Goal: Communication & Community: Answer question/provide support

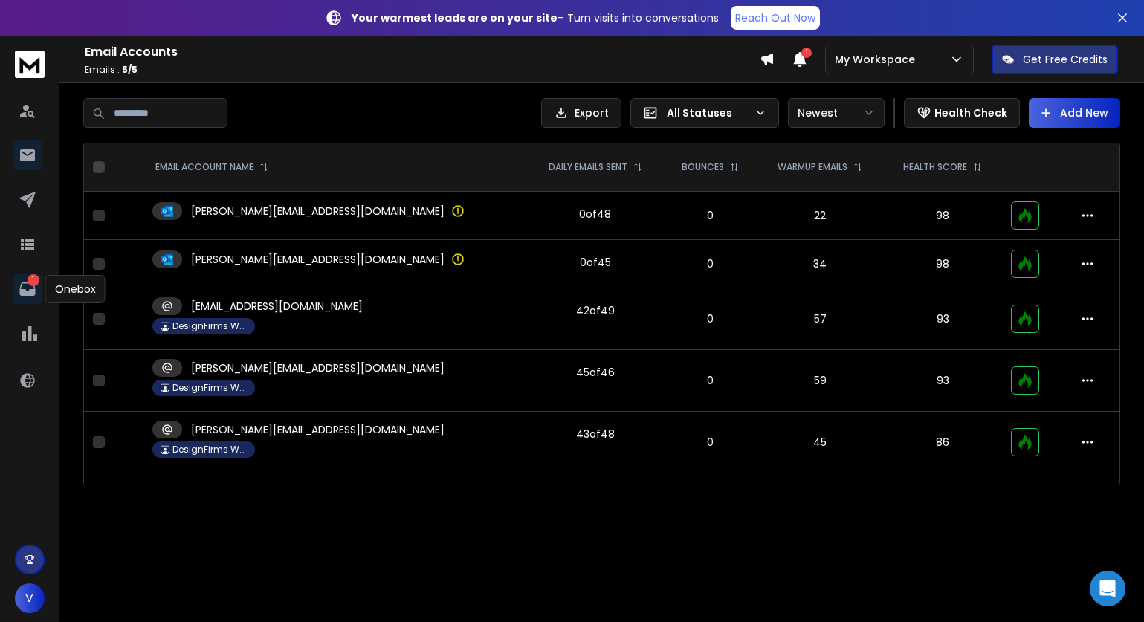
click at [25, 291] on icon at bounding box center [27, 288] width 16 height 13
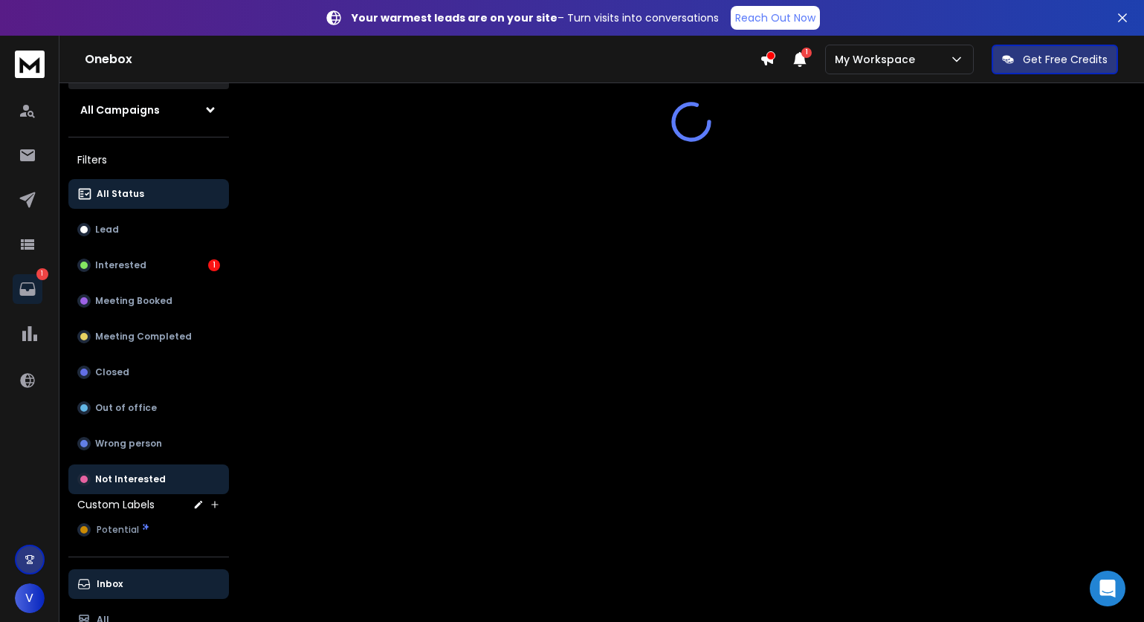
scroll to position [115, 0]
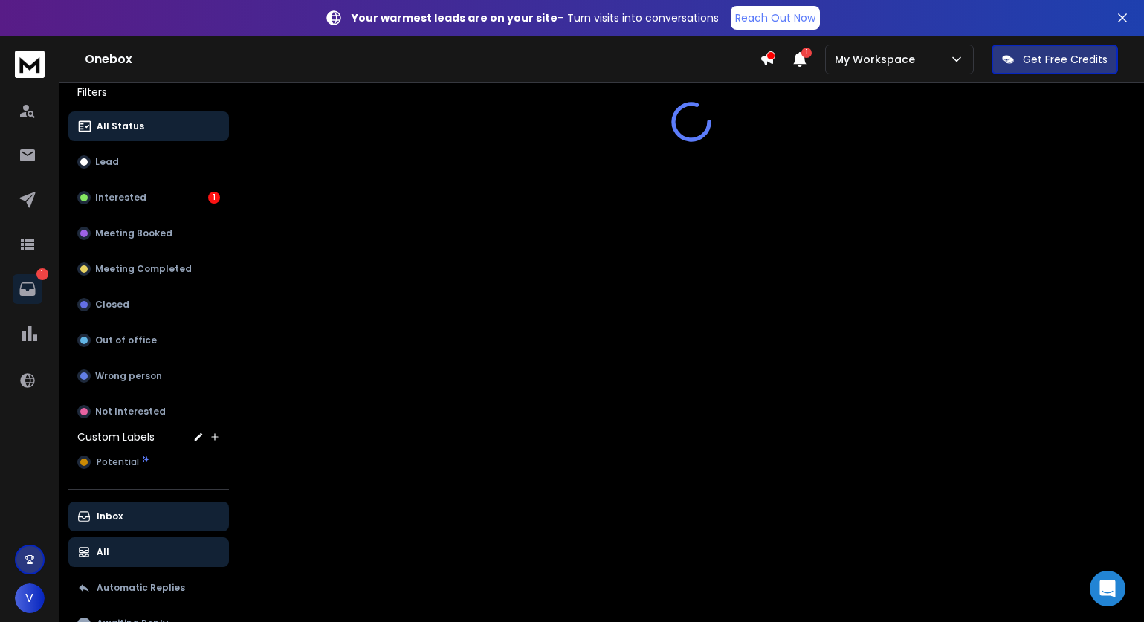
click at [111, 545] on button "All" at bounding box center [148, 552] width 161 height 30
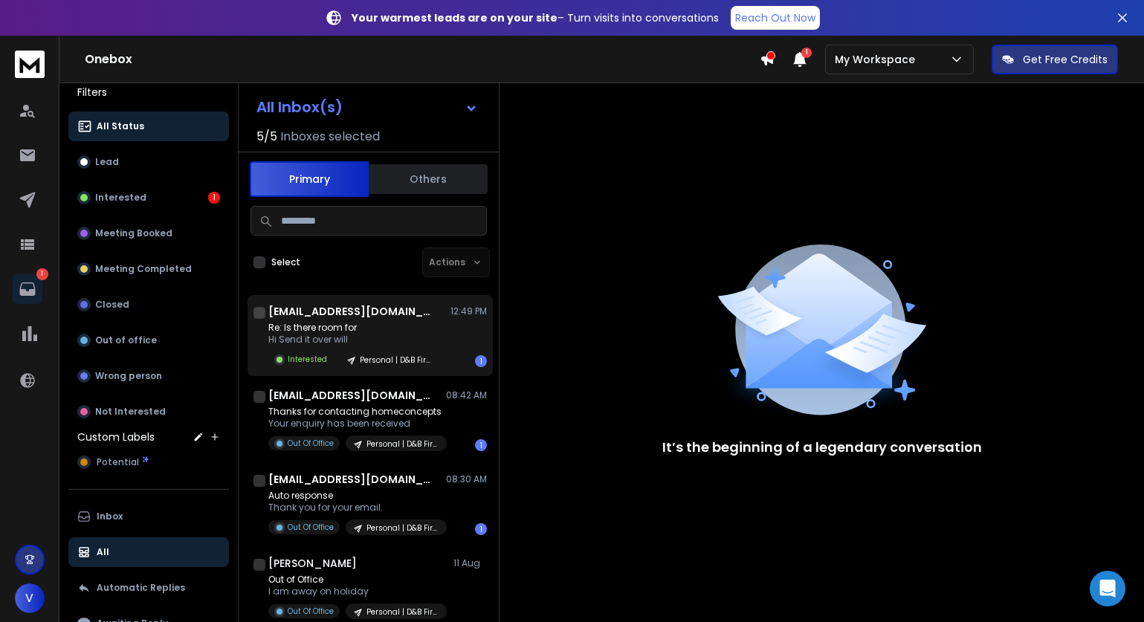
click at [331, 339] on p "Hi Send it over will" at bounding box center [354, 340] width 172 height 12
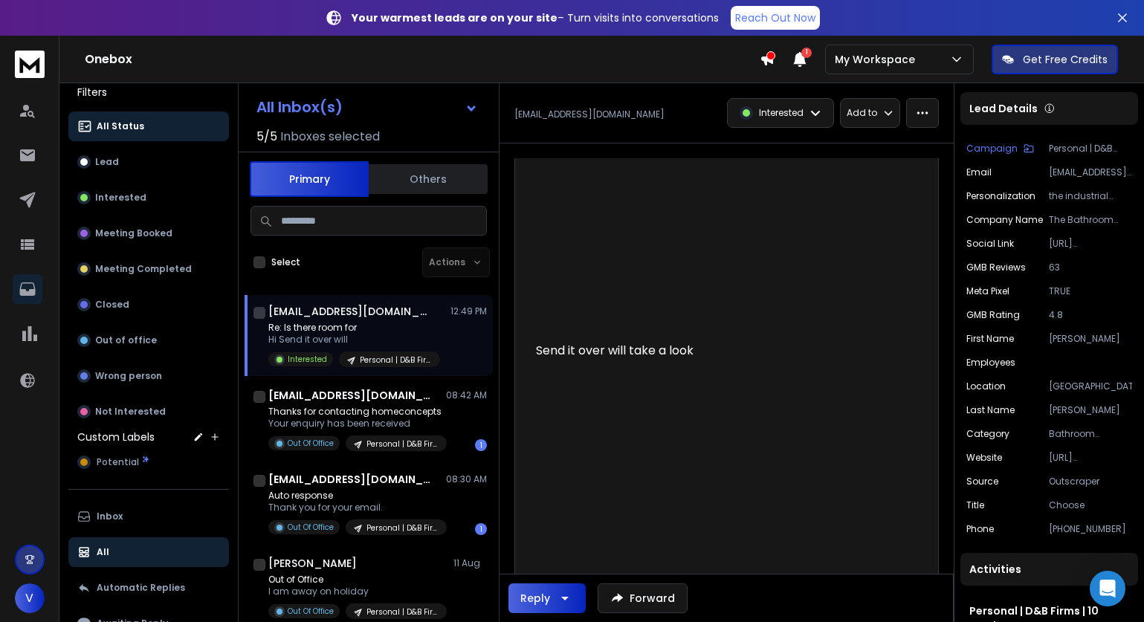
scroll to position [0, 0]
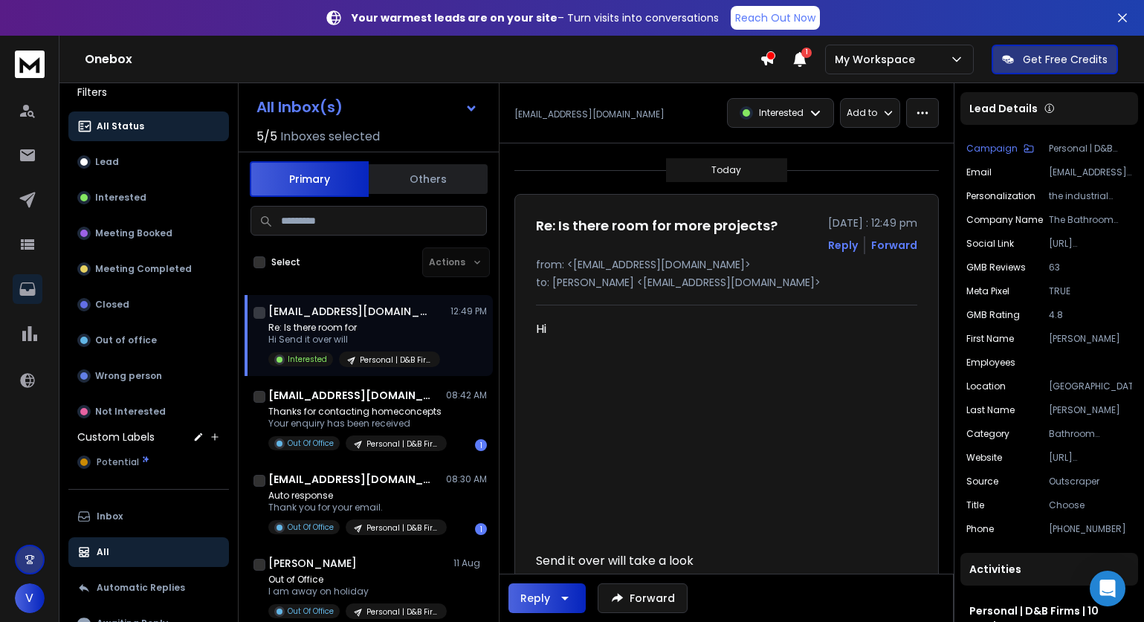
click at [803, 116] on p "Interested" at bounding box center [781, 113] width 45 height 12
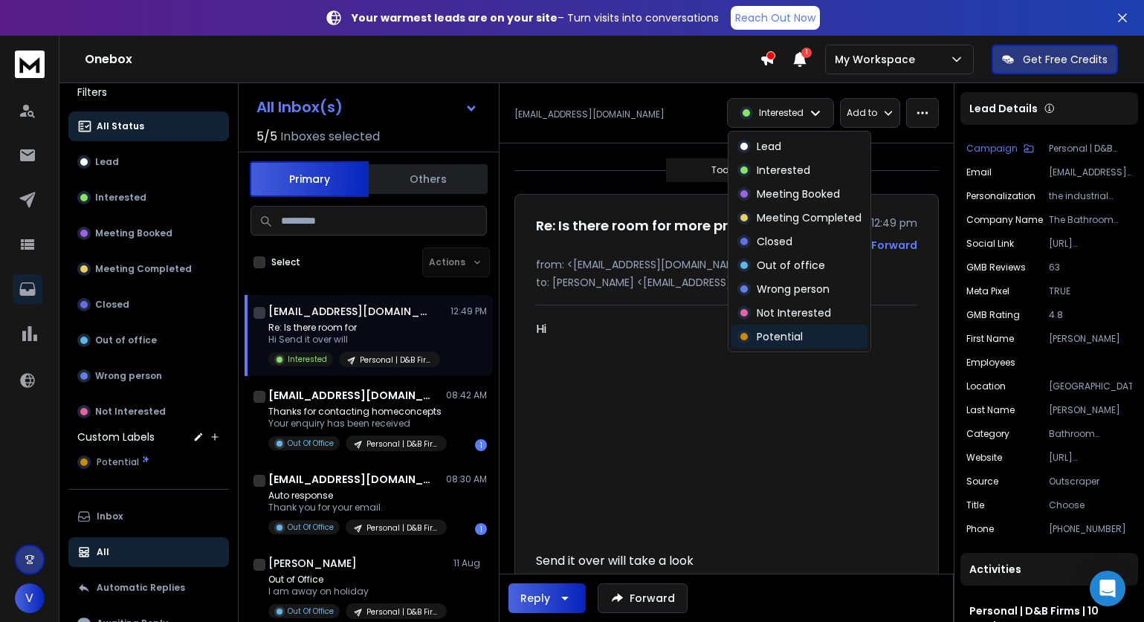
click at [762, 337] on p "Potential" at bounding box center [779, 336] width 46 height 15
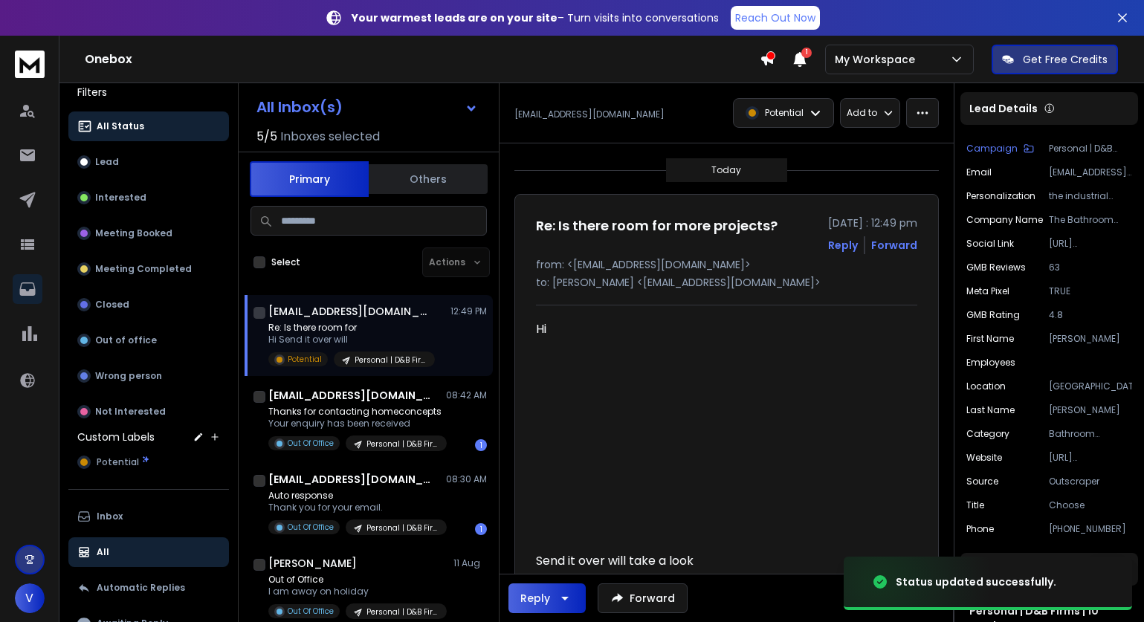
click at [524, 597] on div "Reply" at bounding box center [535, 598] width 30 height 15
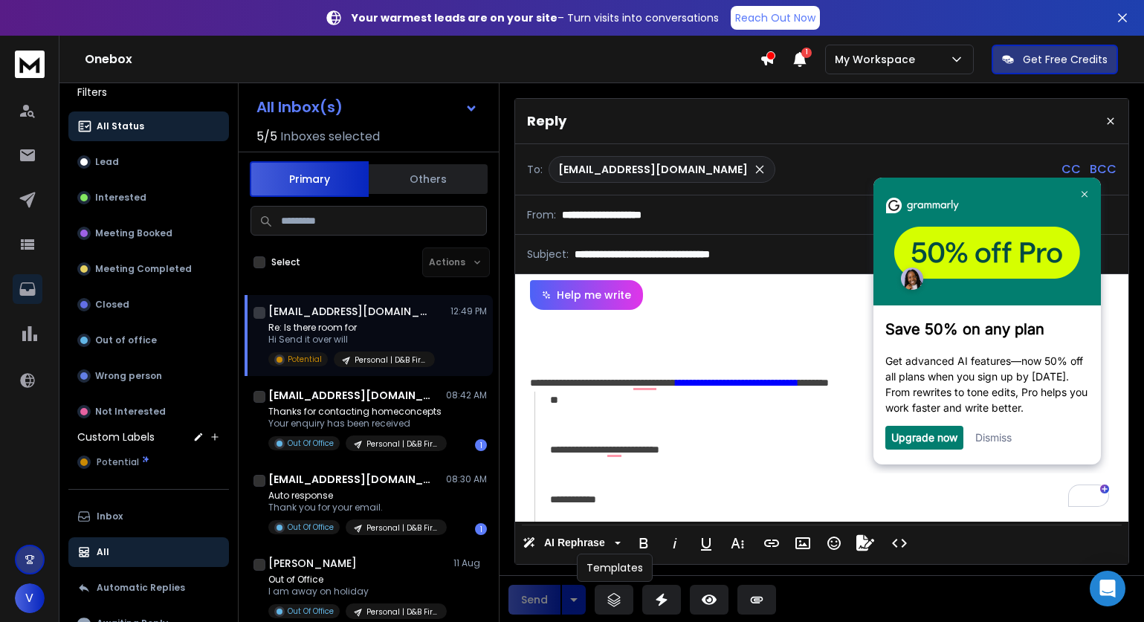
click at [615, 599] on icon at bounding box center [613, 599] width 15 height 15
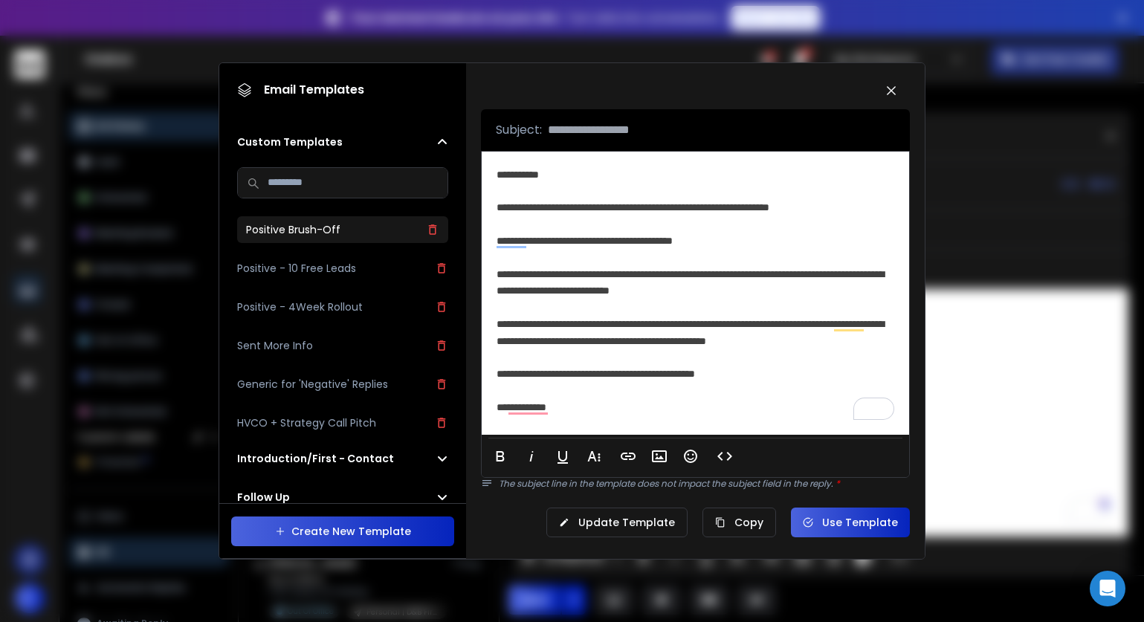
click at [337, 237] on h3 "Positive - 10 Free Leads" at bounding box center [293, 229] width 94 height 15
type input "**********"
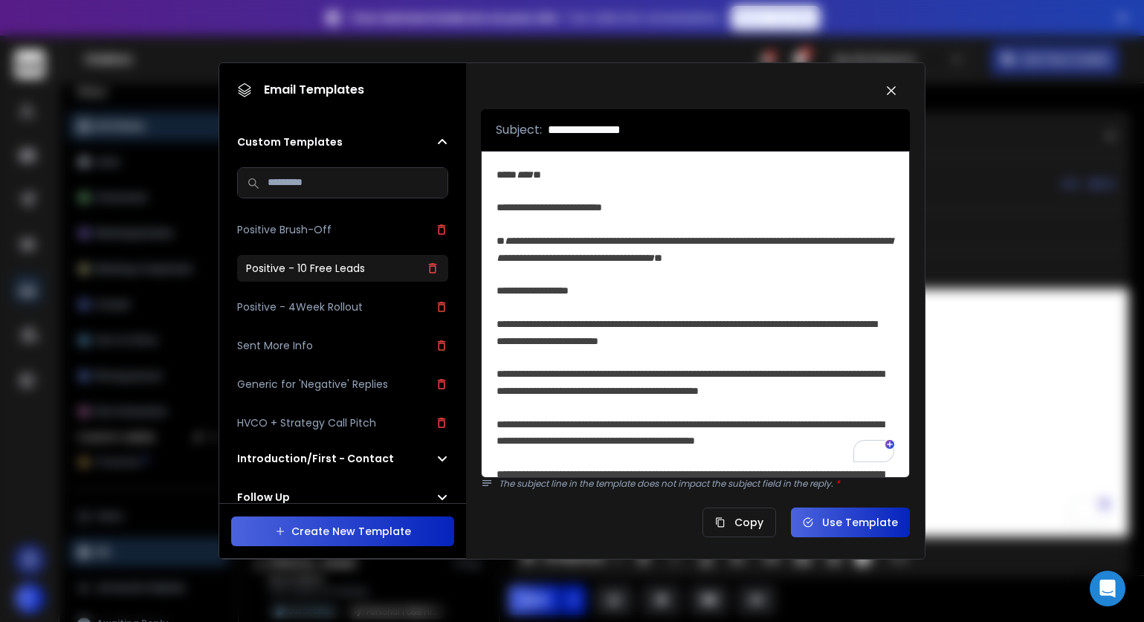
click at [829, 525] on button "Use Template" at bounding box center [850, 523] width 119 height 30
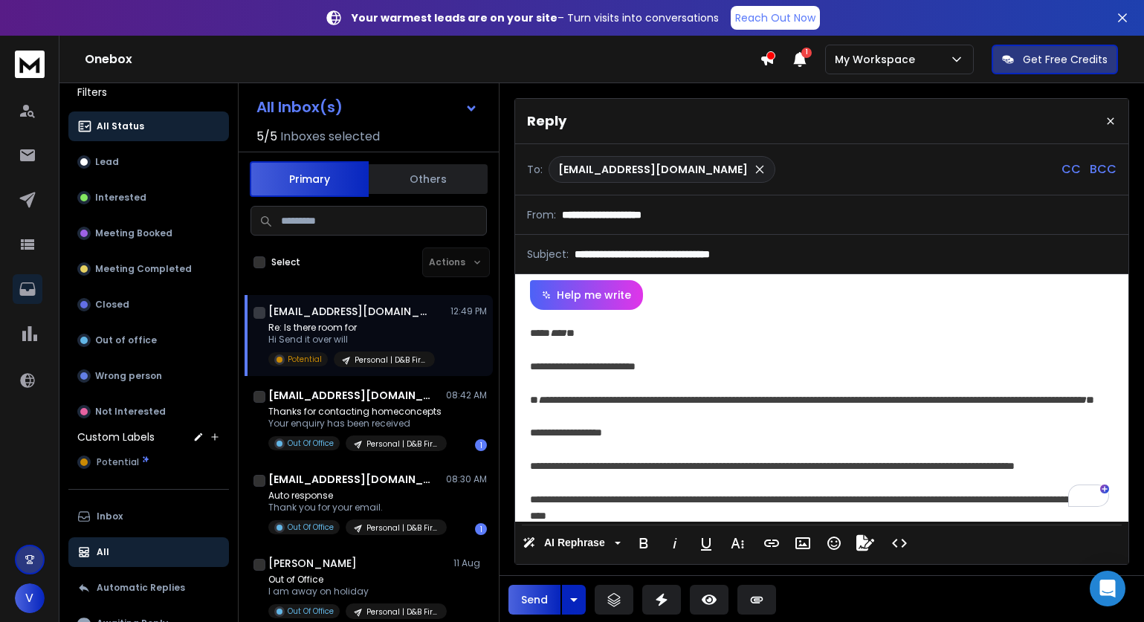
click at [637, 408] on div "**********" at bounding box center [821, 400] width 583 height 16
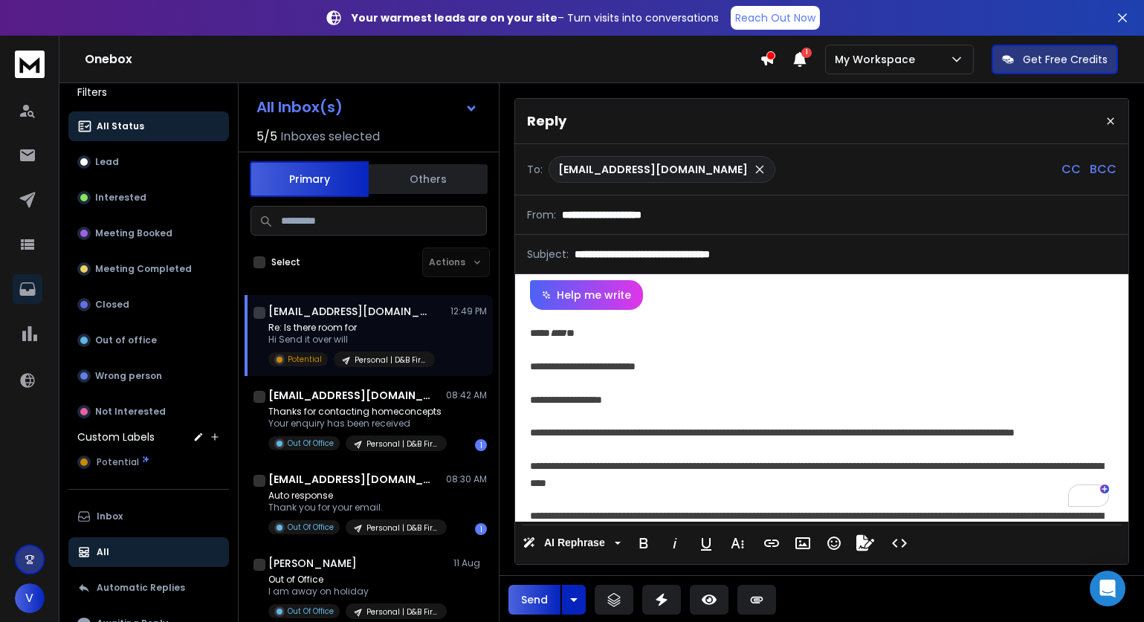
click at [566, 334] on em "****" at bounding box center [558, 333] width 16 height 10
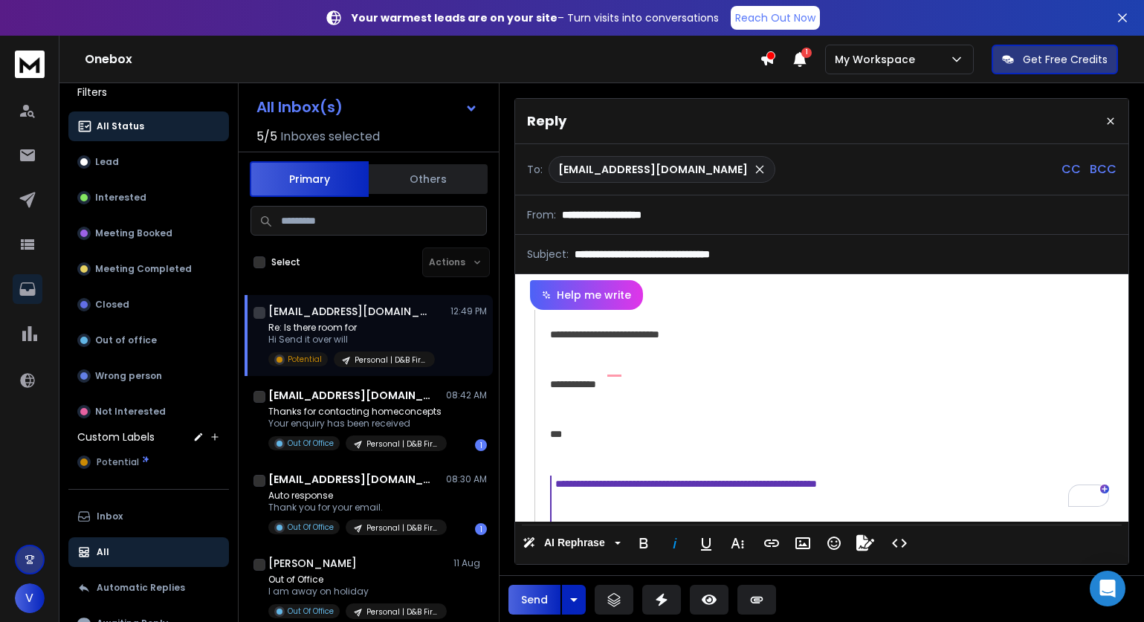
scroll to position [880, 0]
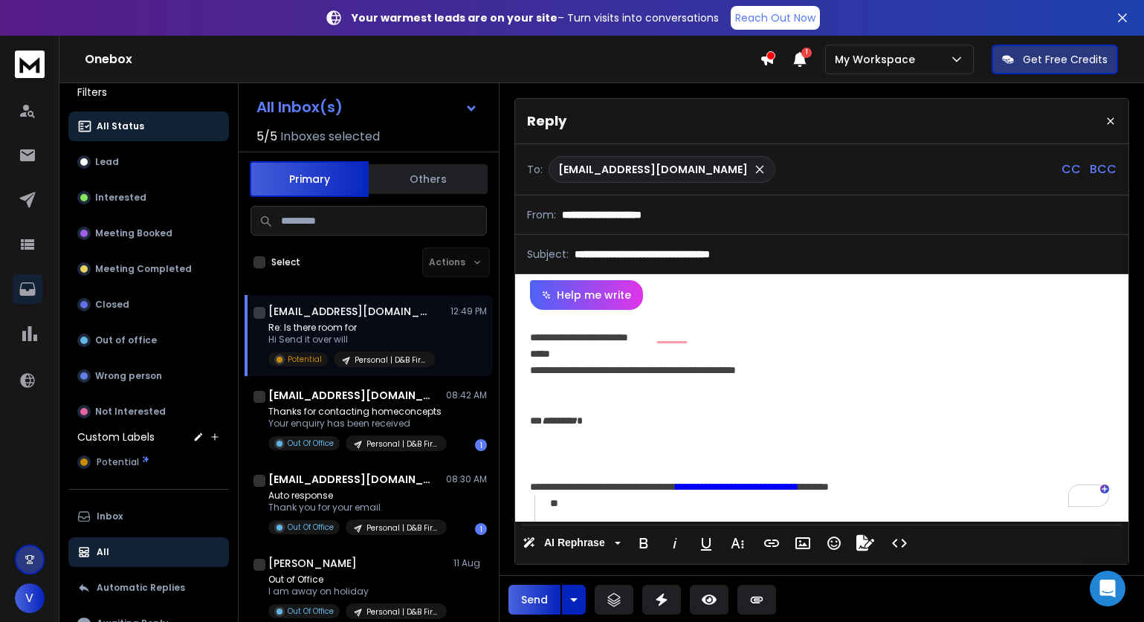
click at [591, 429] on div "** ********* *" at bounding box center [819, 420] width 579 height 16
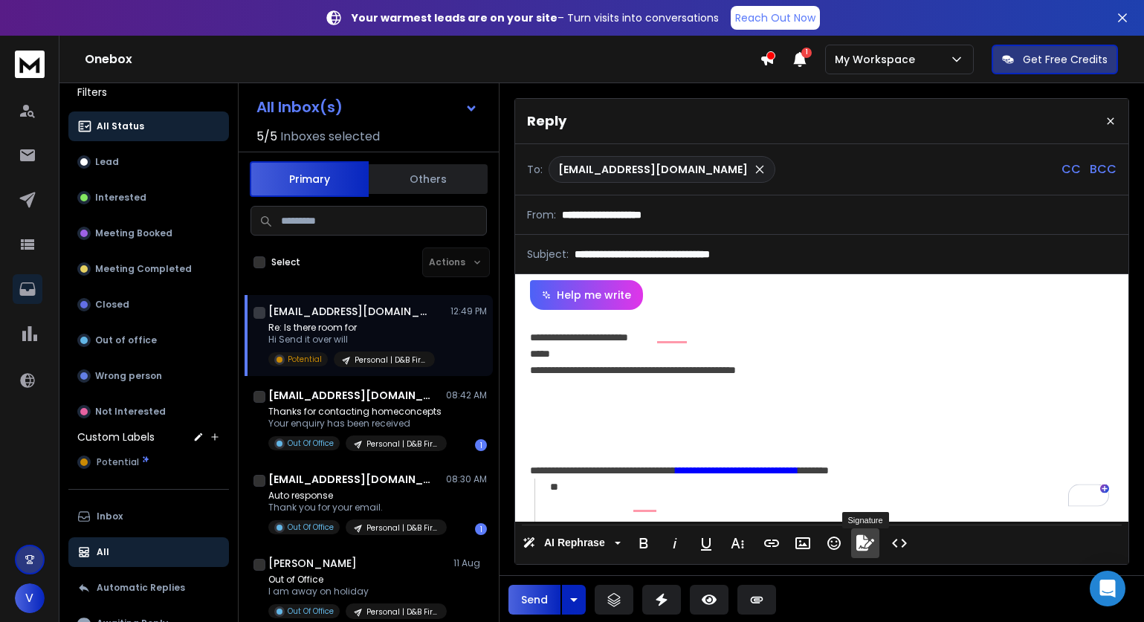
click at [860, 546] on icon "button" at bounding box center [865, 542] width 18 height 17
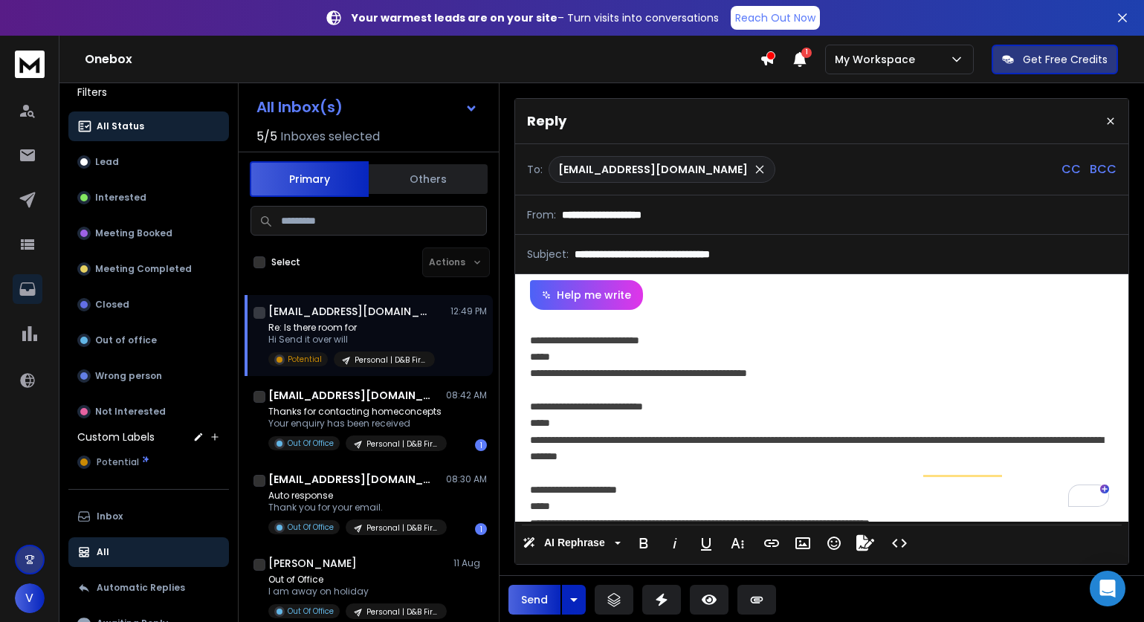
click at [537, 595] on button "Send" at bounding box center [534, 600] width 52 height 30
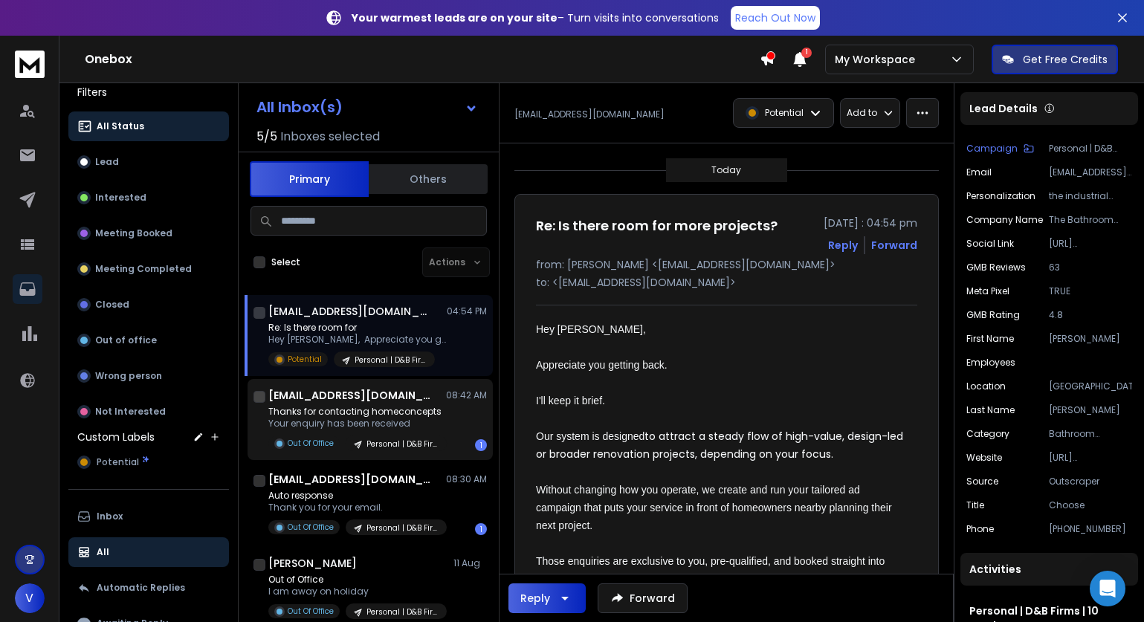
click at [340, 442] on div "Out Of Office" at bounding box center [303, 443] width 71 height 14
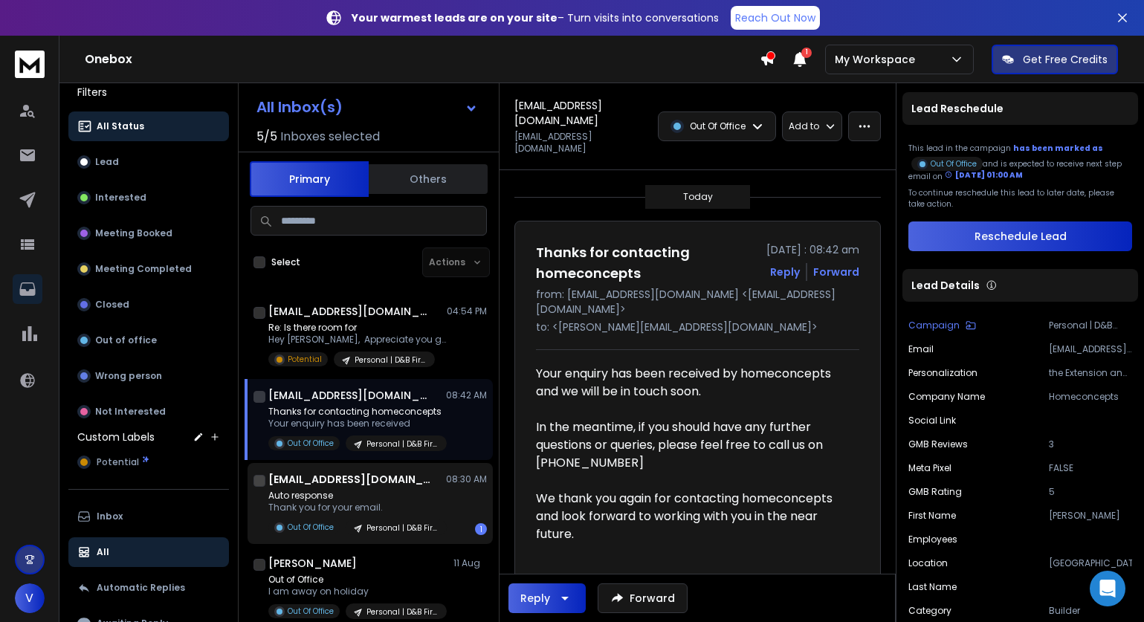
click at [366, 488] on div "[EMAIL_ADDRESS][DOMAIN_NAME] 08:30 AM Auto response Thank you for your email. O…" at bounding box center [377, 503] width 218 height 63
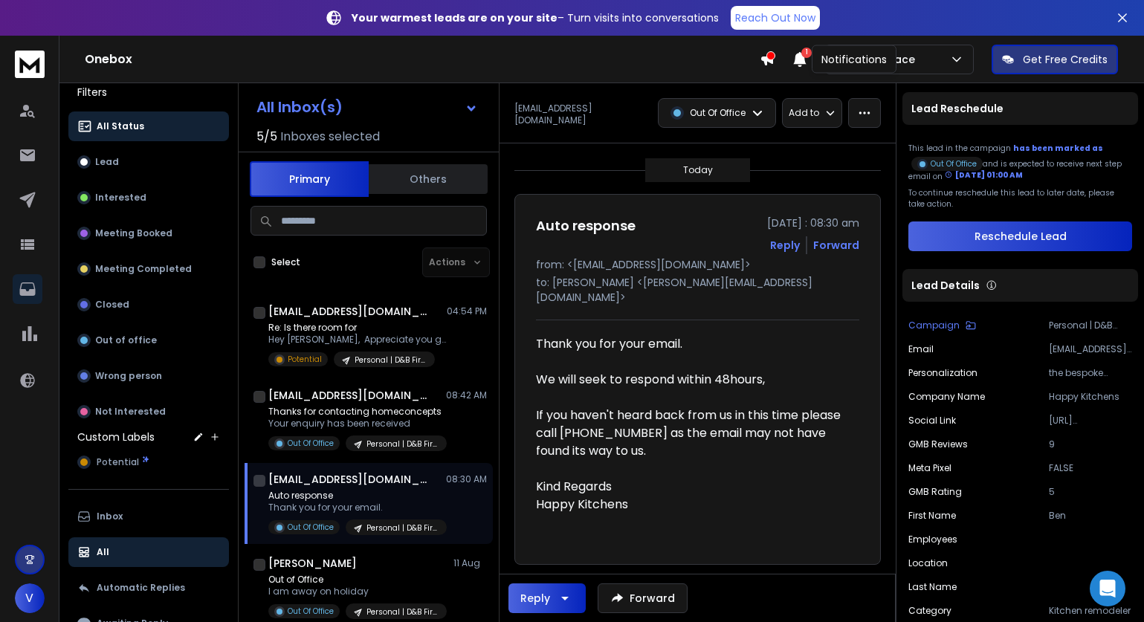
click at [802, 68] on div "1 My Workspace Get Free Credits" at bounding box center [938, 60] width 358 height 30
click at [796, 59] on icon at bounding box center [799, 59] width 15 height 15
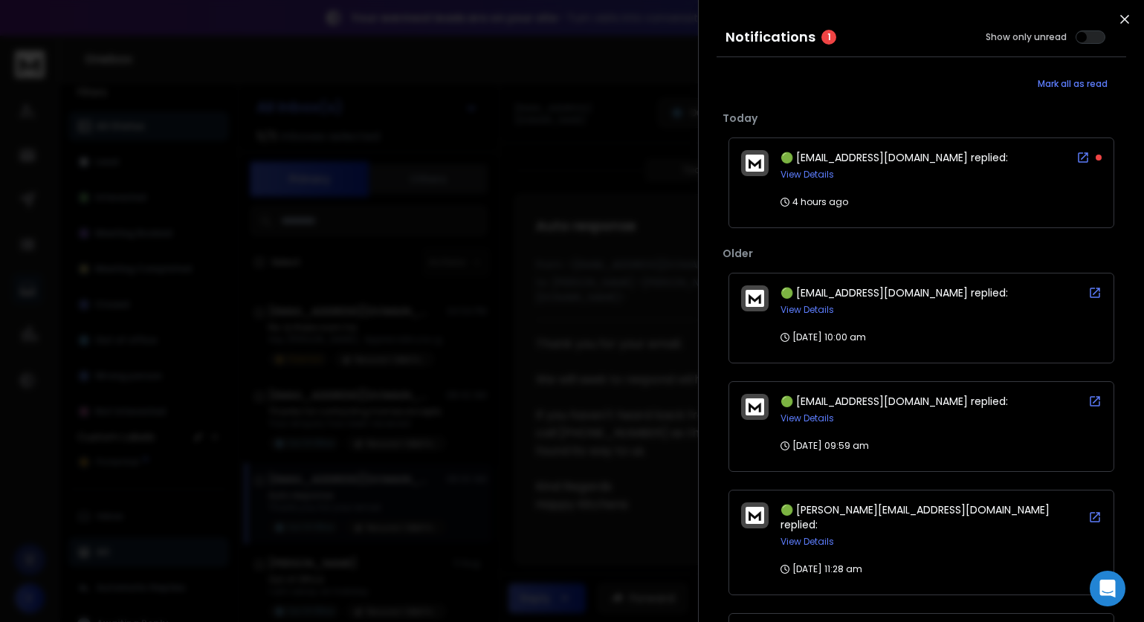
click at [1123, 16] on icon "button" at bounding box center [1124, 19] width 7 height 7
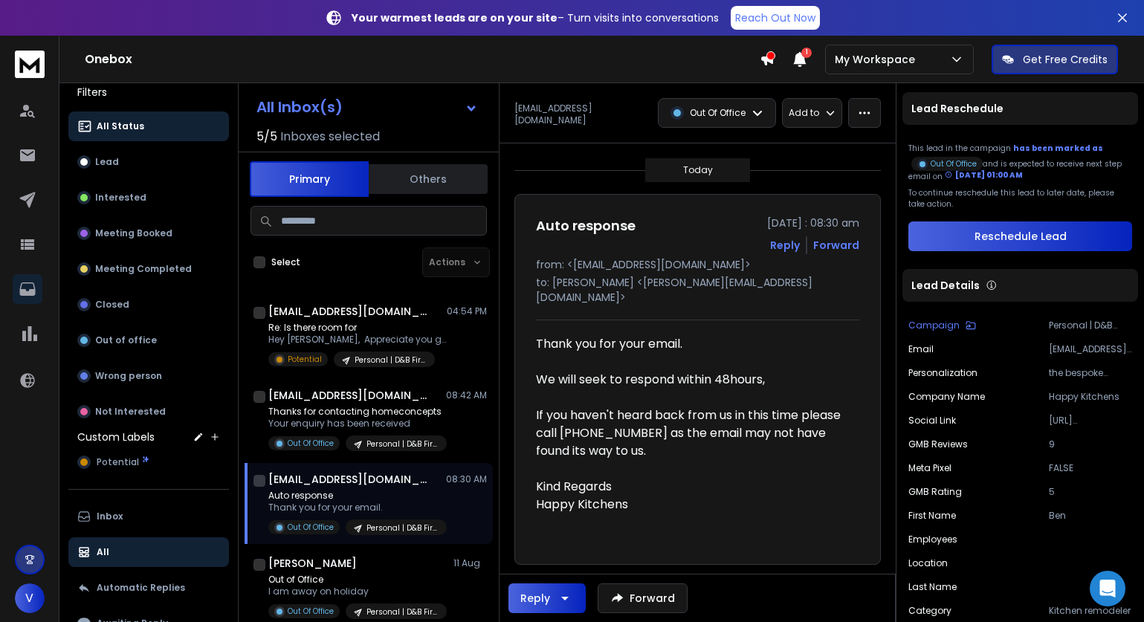
click at [1124, 16] on icon at bounding box center [1122, 17] width 9 height 9
